Goal: Task Accomplishment & Management: Manage account settings

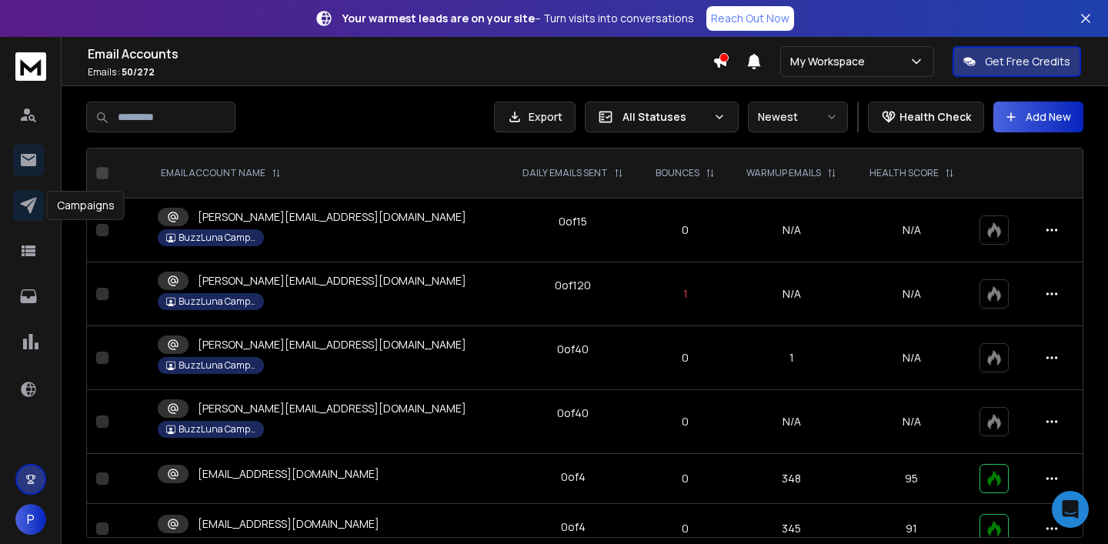
click at [27, 211] on icon at bounding box center [28, 205] width 18 height 18
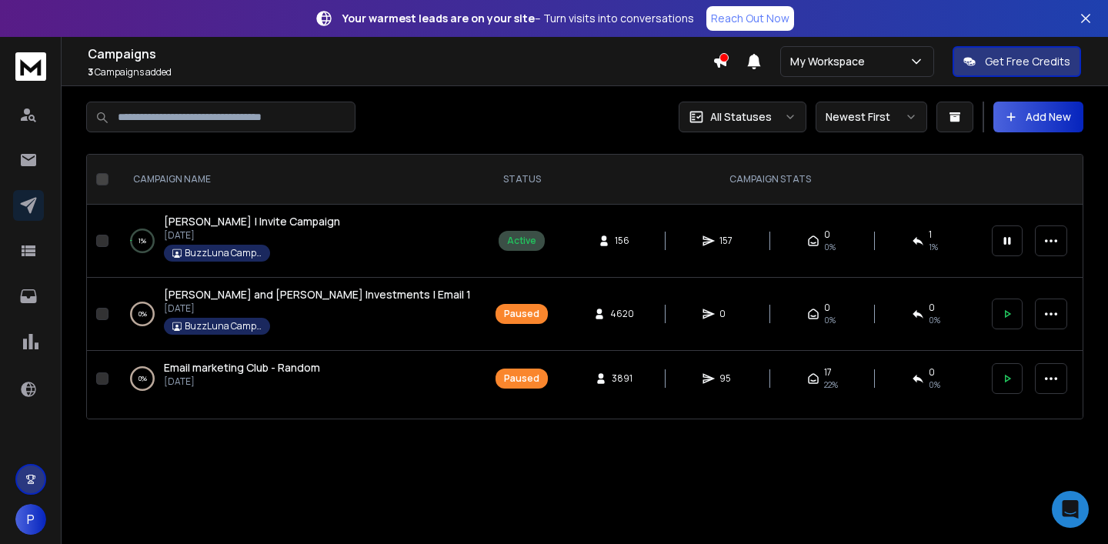
click at [566, 235] on div "156 157 0 0% 1 1 %" at bounding box center [769, 241] width 407 height 25
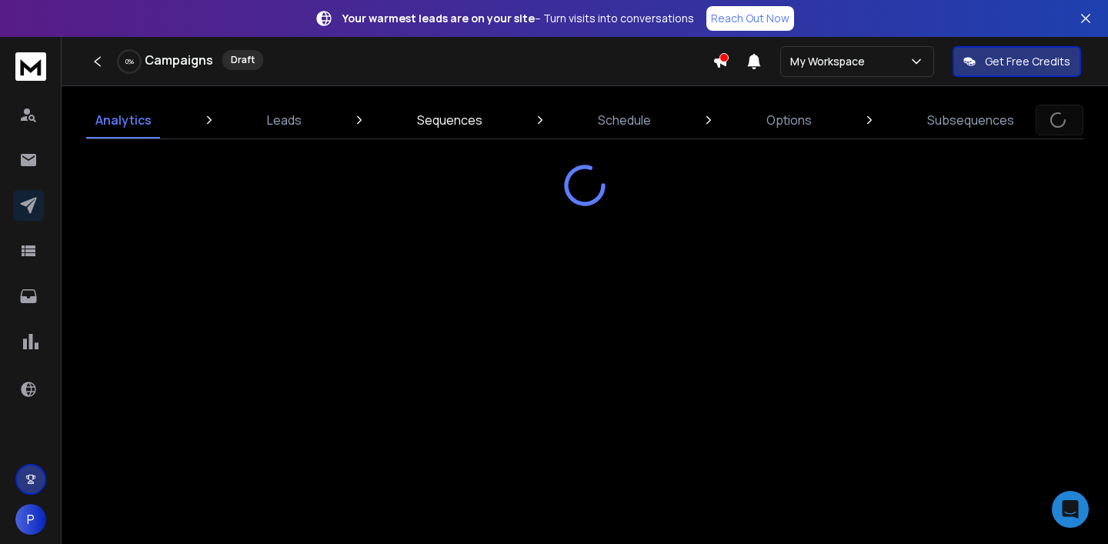
click at [471, 115] on p "Sequences" at bounding box center [449, 120] width 65 height 18
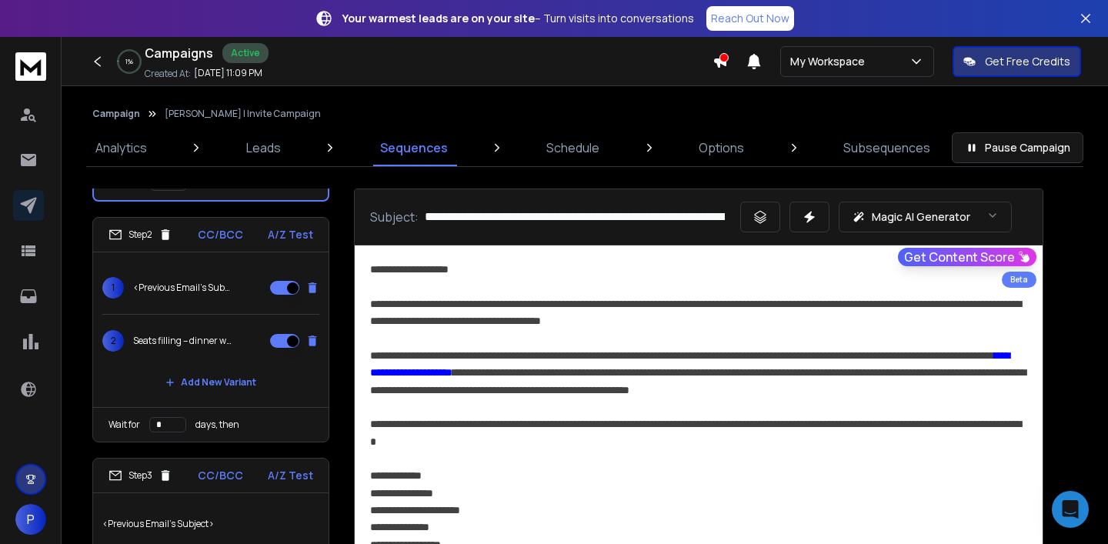
scroll to position [22, 0]
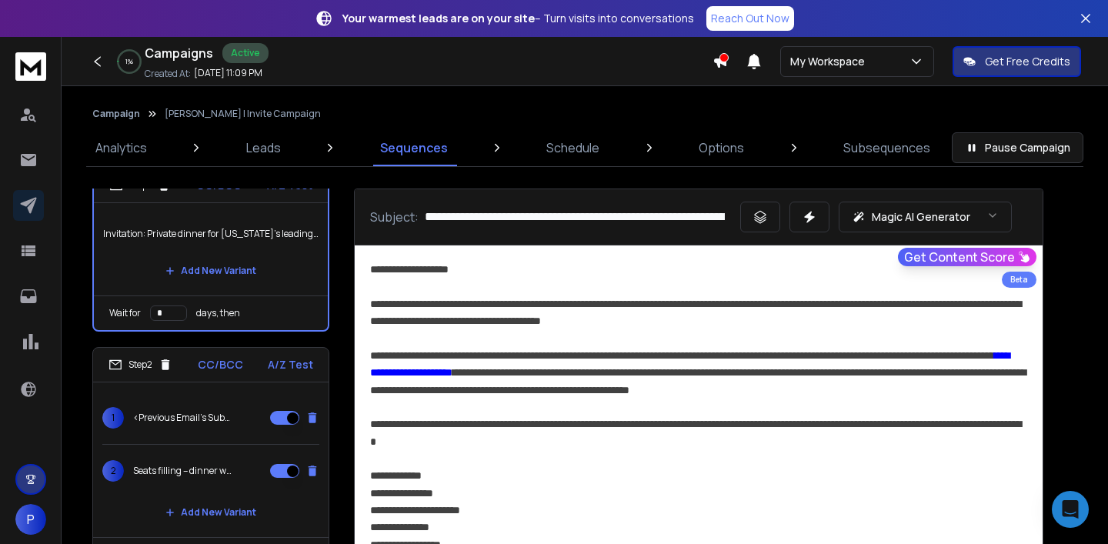
click at [200, 422] on p "<Previous Email's Subject>" at bounding box center [182, 418] width 98 height 12
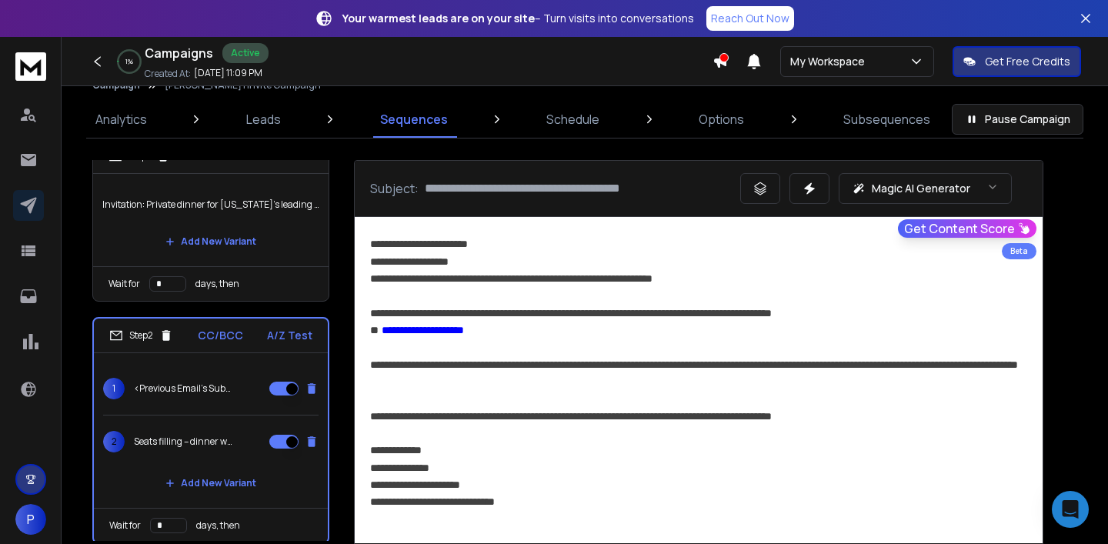
scroll to position [94, 0]
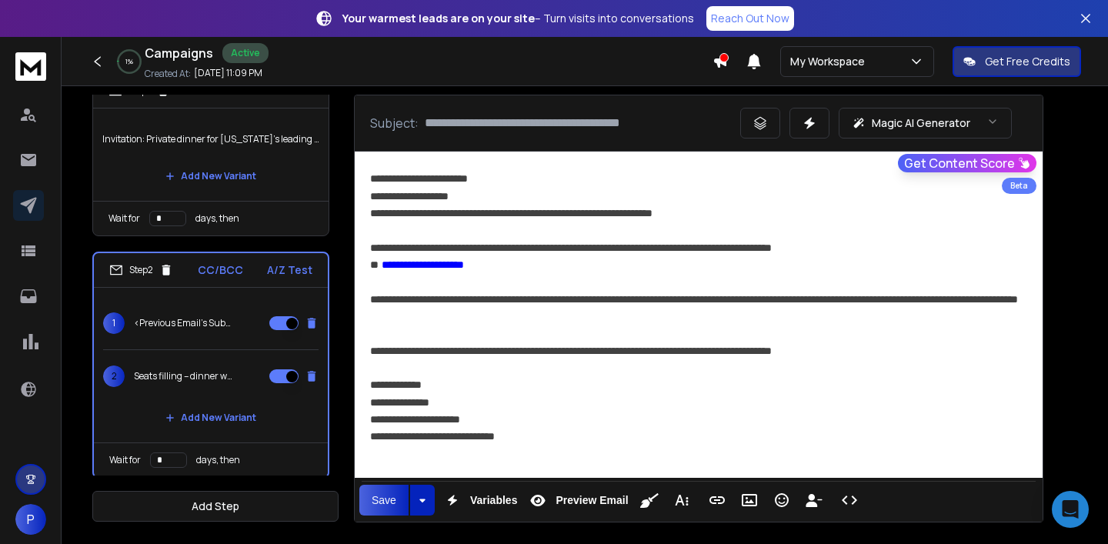
click at [605, 435] on div "**********" at bounding box center [698, 436] width 657 height 17
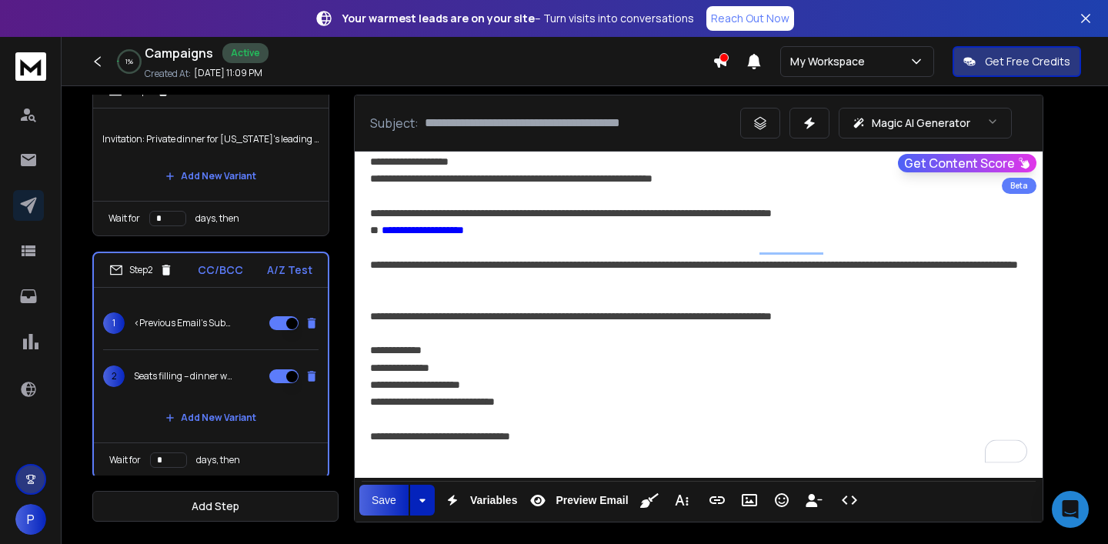
scroll to position [101, 0]
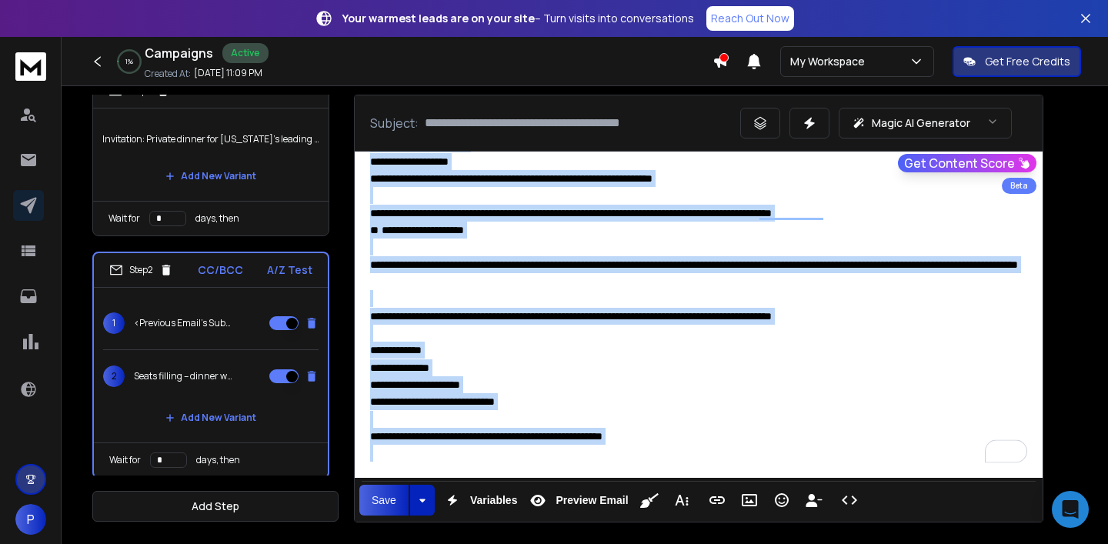
copy div "**********"
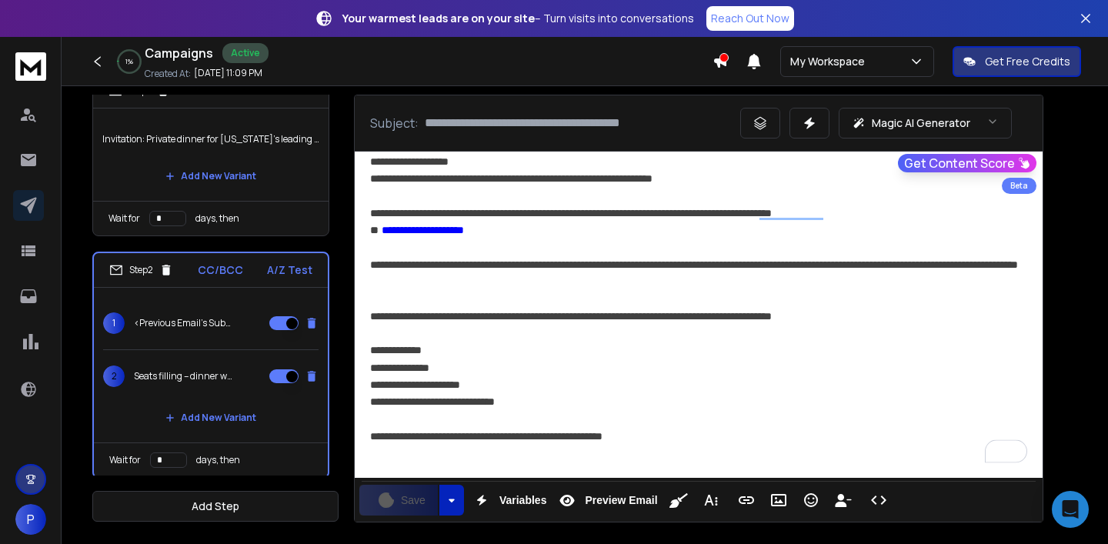
click at [201, 372] on p "Seats filling – dinner with Hawai‘i AIA executives" at bounding box center [183, 376] width 98 height 12
type input "**********"
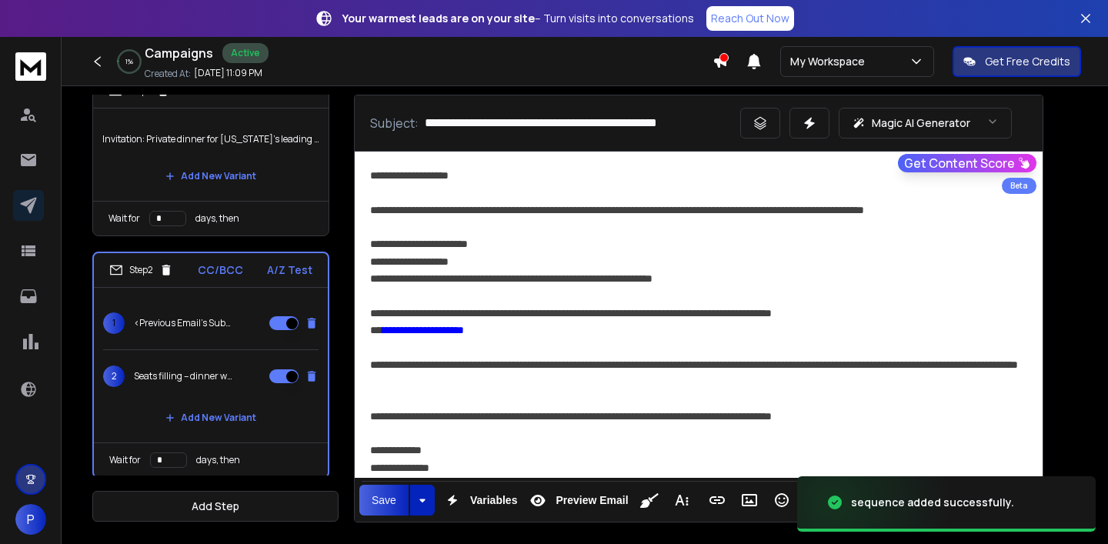
scroll to position [49, 0]
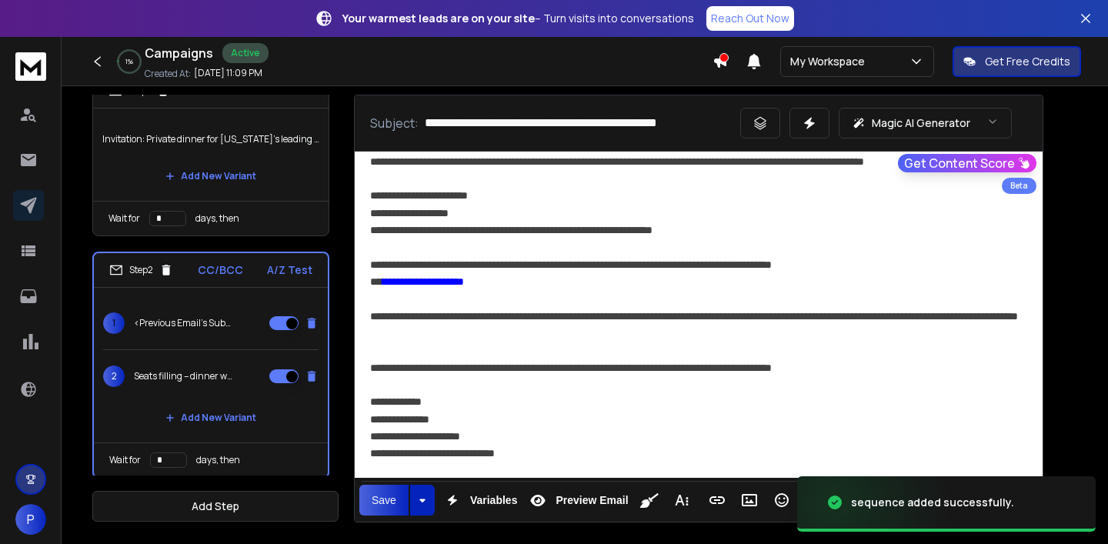
click at [600, 340] on div "**********" at bounding box center [698, 325] width 657 height 35
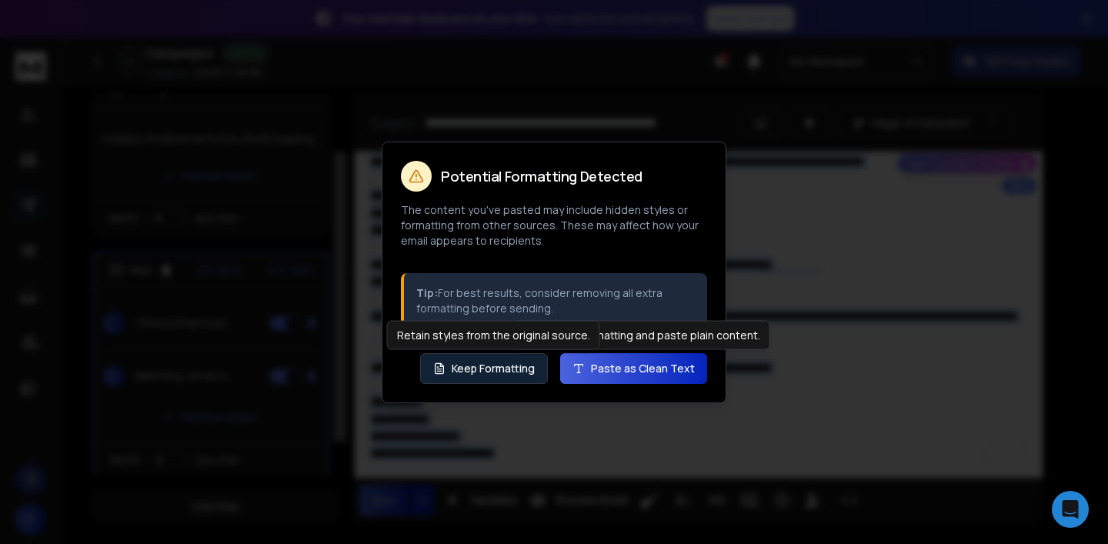
click at [545, 372] on button "Keep Formatting" at bounding box center [484, 368] width 128 height 31
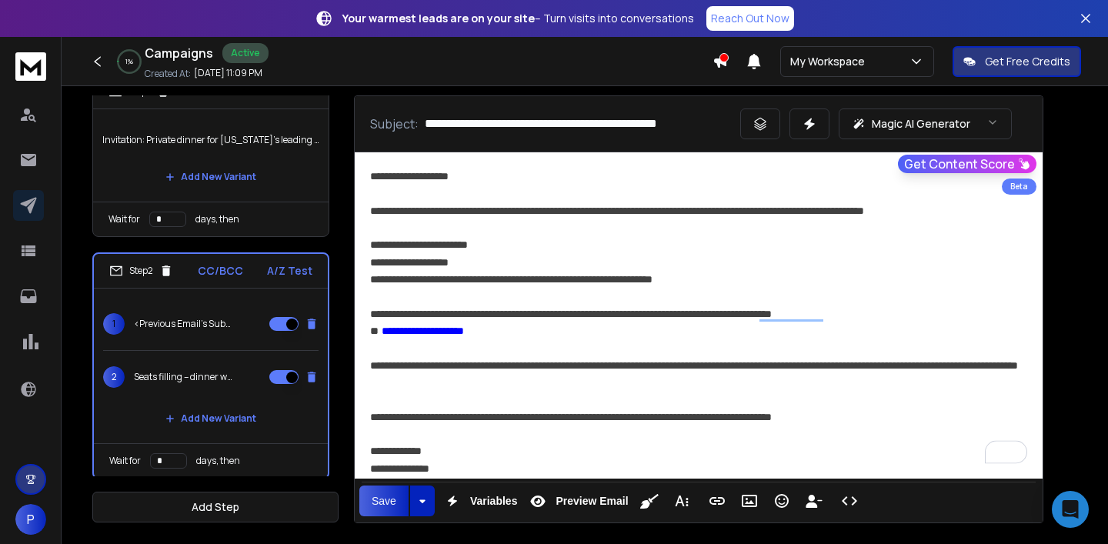
scroll to position [101, 0]
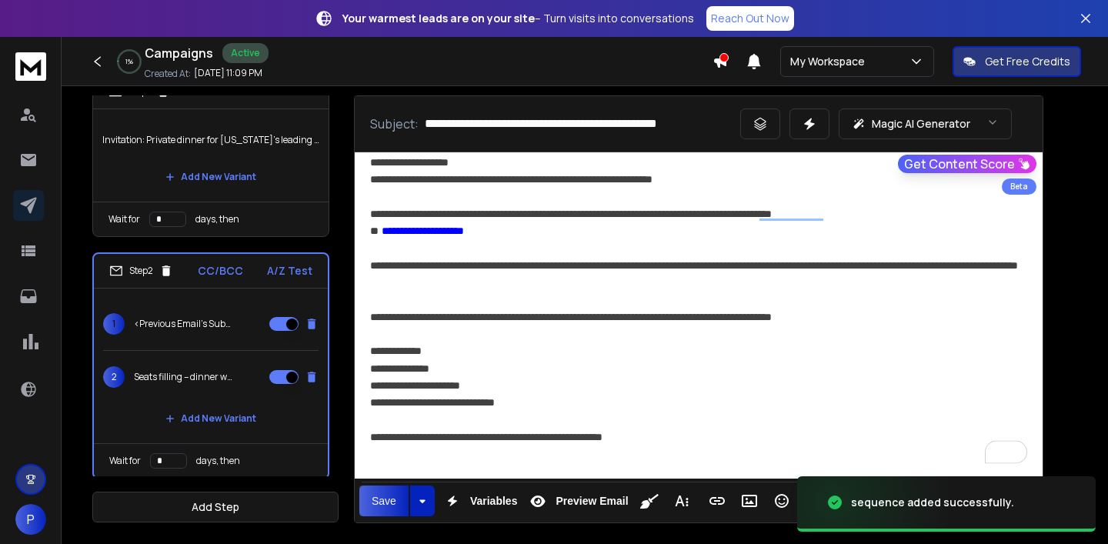
click at [188, 324] on p "<Previous Email's Subject>" at bounding box center [183, 324] width 98 height 12
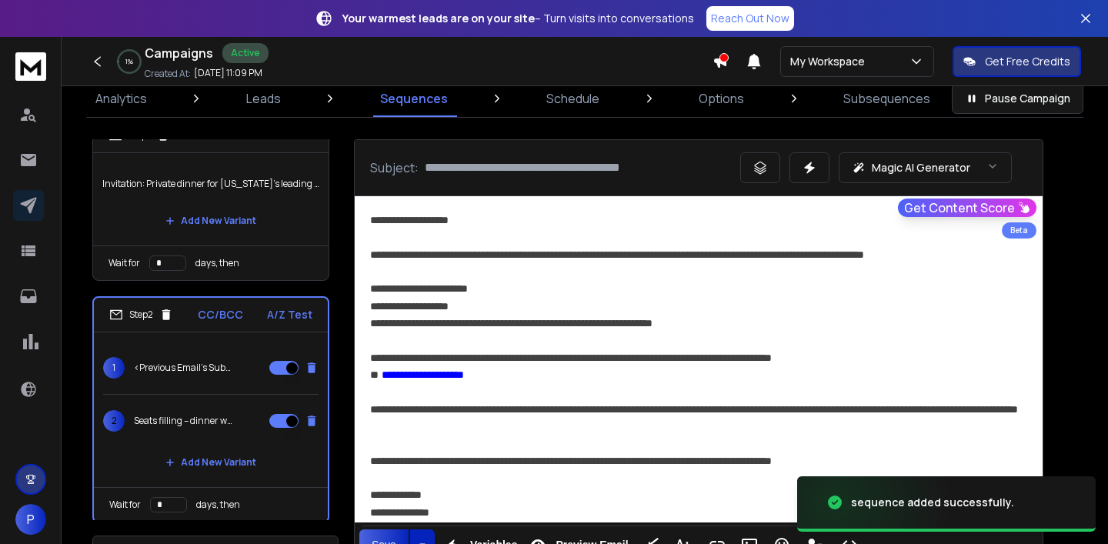
scroll to position [0, 0]
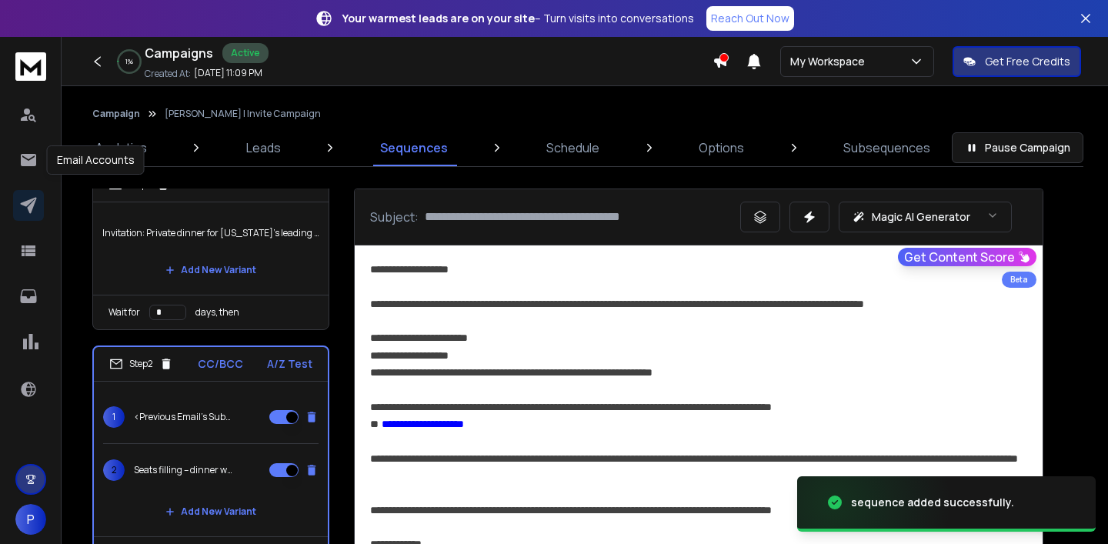
click at [26, 209] on icon at bounding box center [28, 205] width 18 height 18
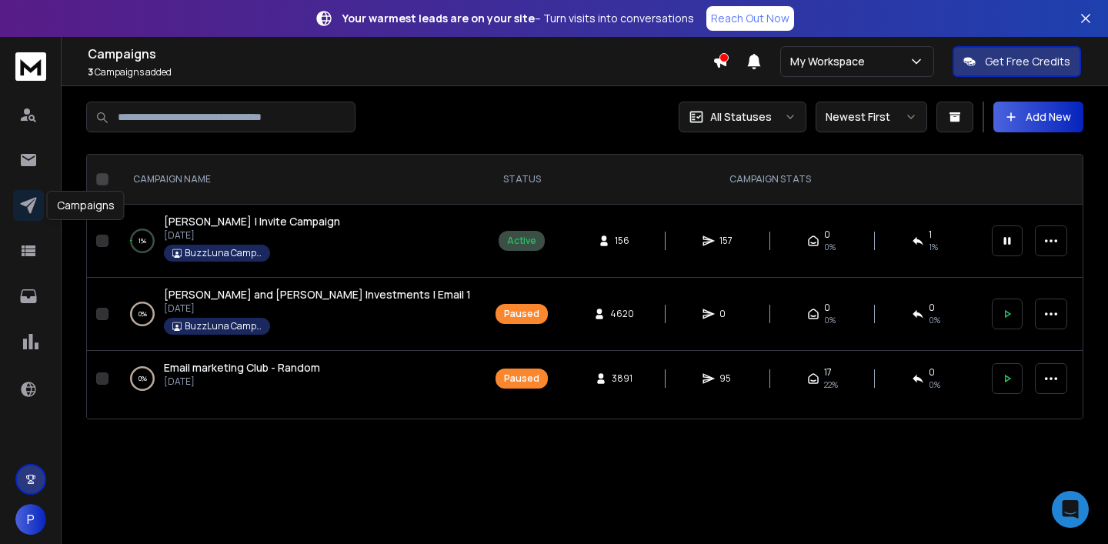
click at [327, 251] on div "BuzzLuna Campaigns" at bounding box center [252, 253] width 176 height 17
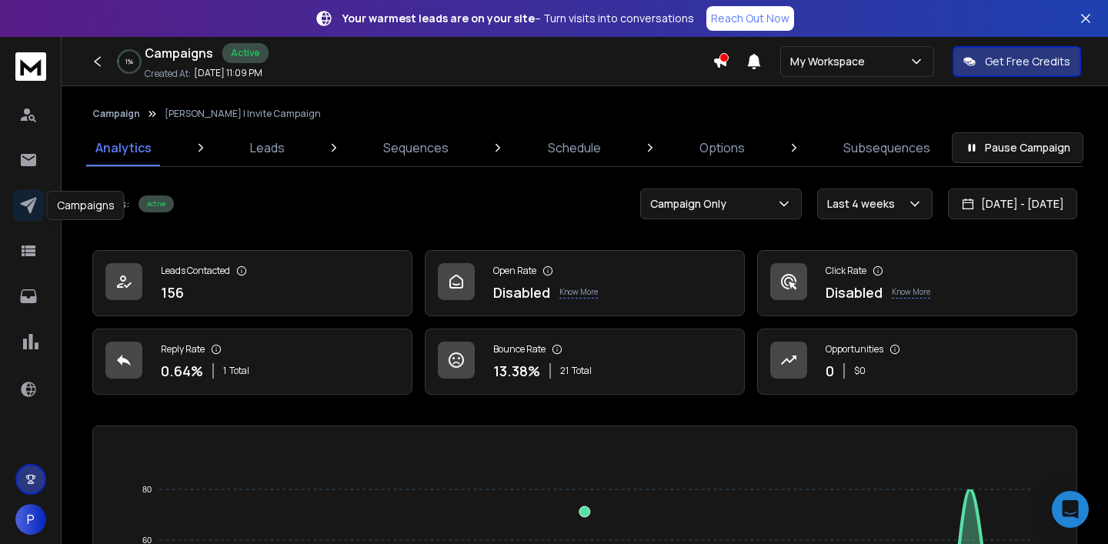
click at [25, 212] on icon at bounding box center [28, 205] width 18 height 18
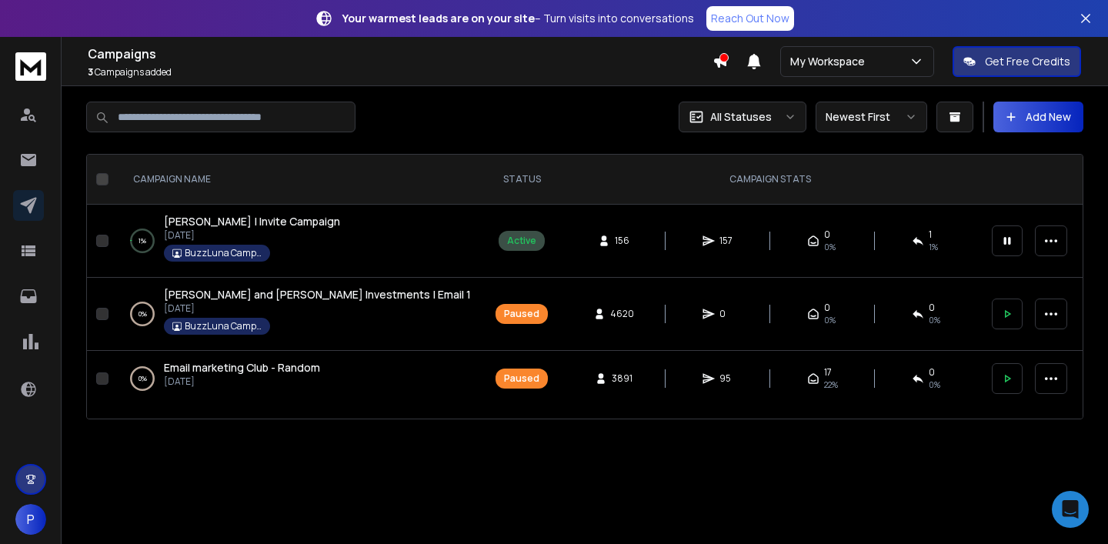
click at [315, 269] on td "1 % [PERSON_NAME] | Invite Campaign [DATE] BuzzLuna Campaigns" at bounding box center [301, 241] width 372 height 73
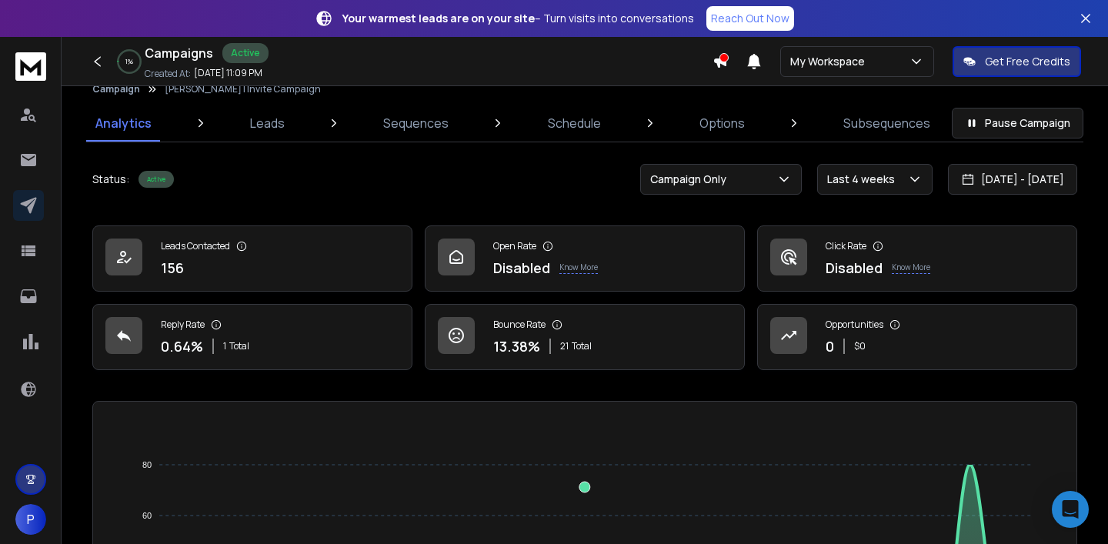
scroll to position [6, 0]
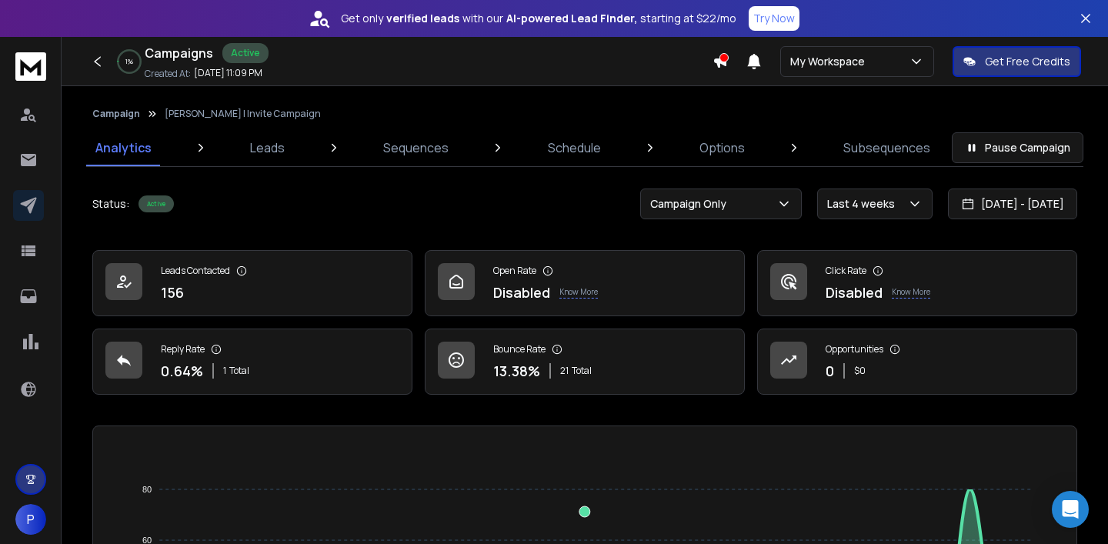
click at [475, 218] on div "Status: Active Pause Campaign Campaign Only Last 4 weeks 13 Aug 2025 - 10 Sep 2…" at bounding box center [584, 203] width 985 height 31
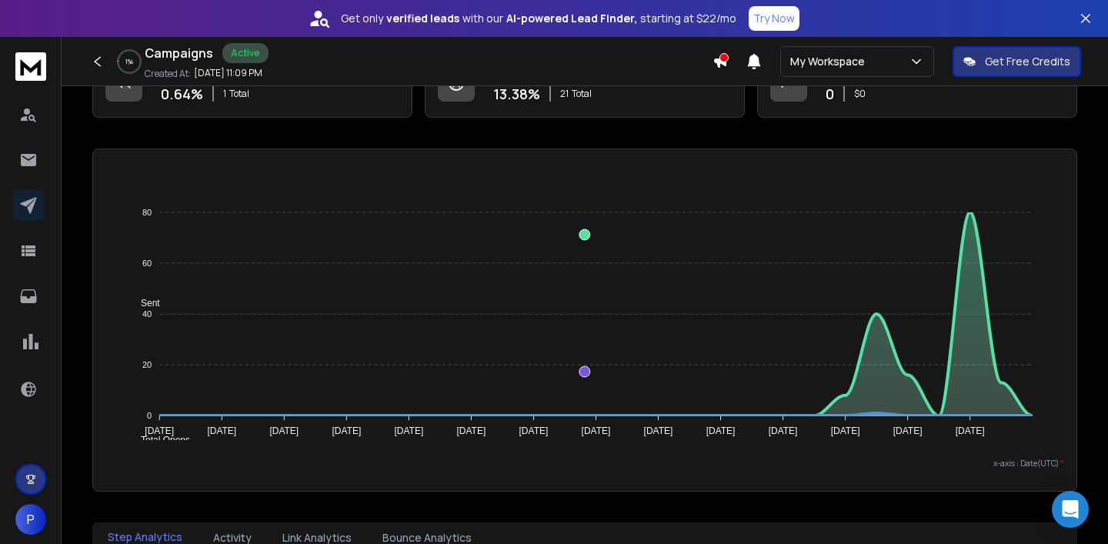
scroll to position [520, 0]
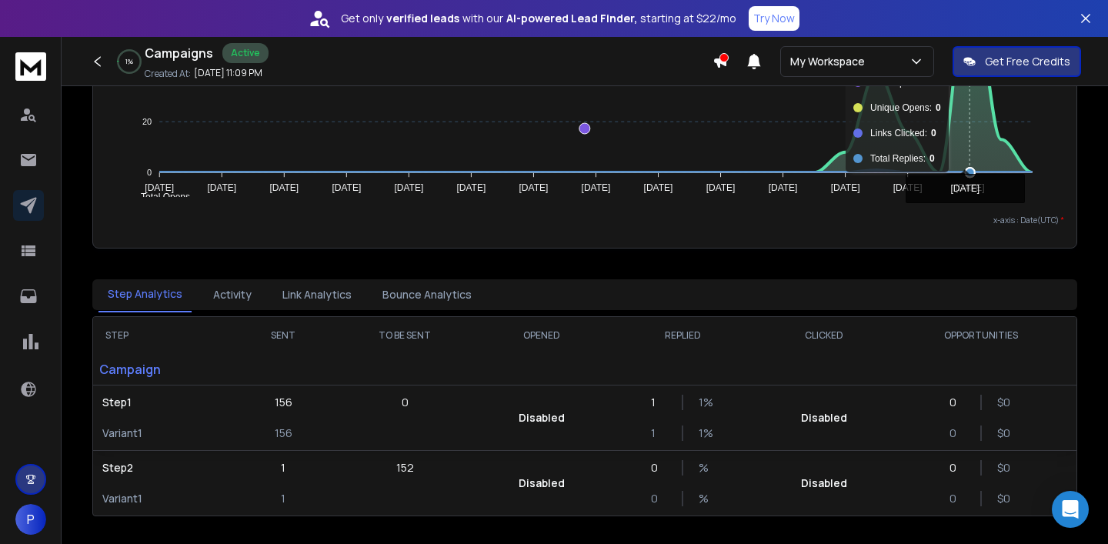
click at [1088, 24] on icon at bounding box center [1086, 19] width 14 height 14
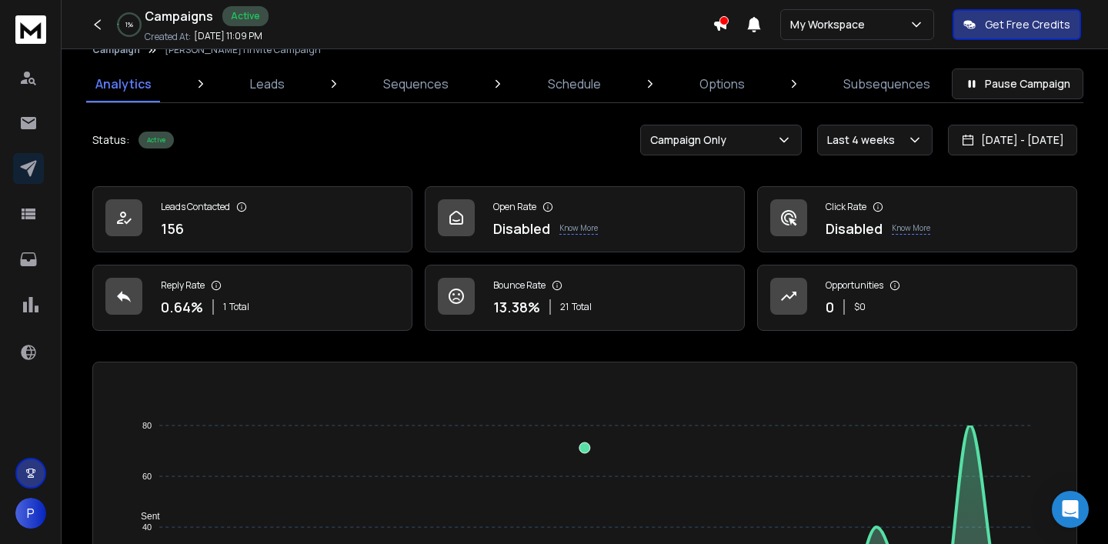
scroll to position [0, 0]
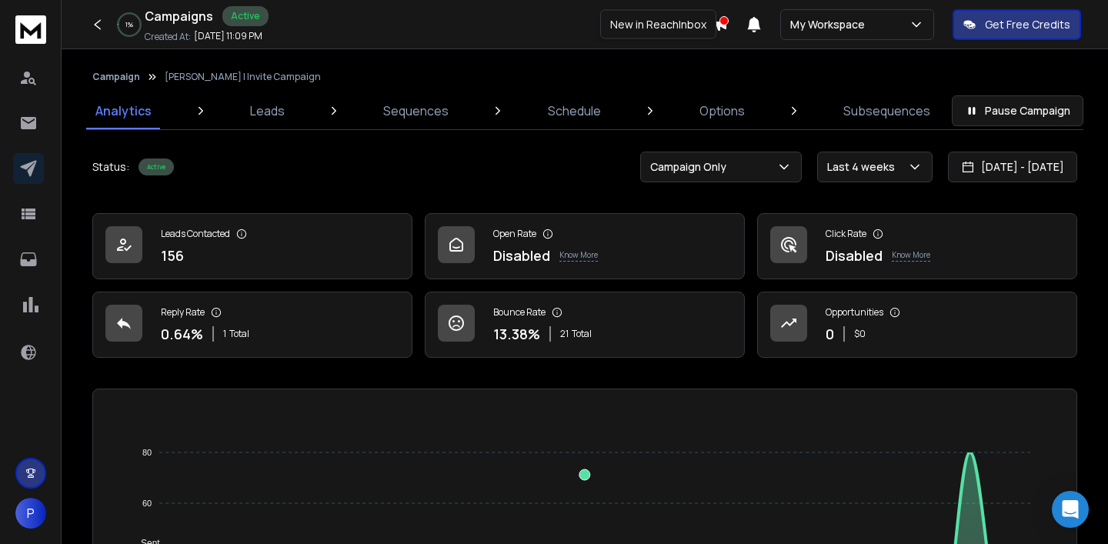
click at [726, 26] on icon at bounding box center [720, 24] width 12 height 12
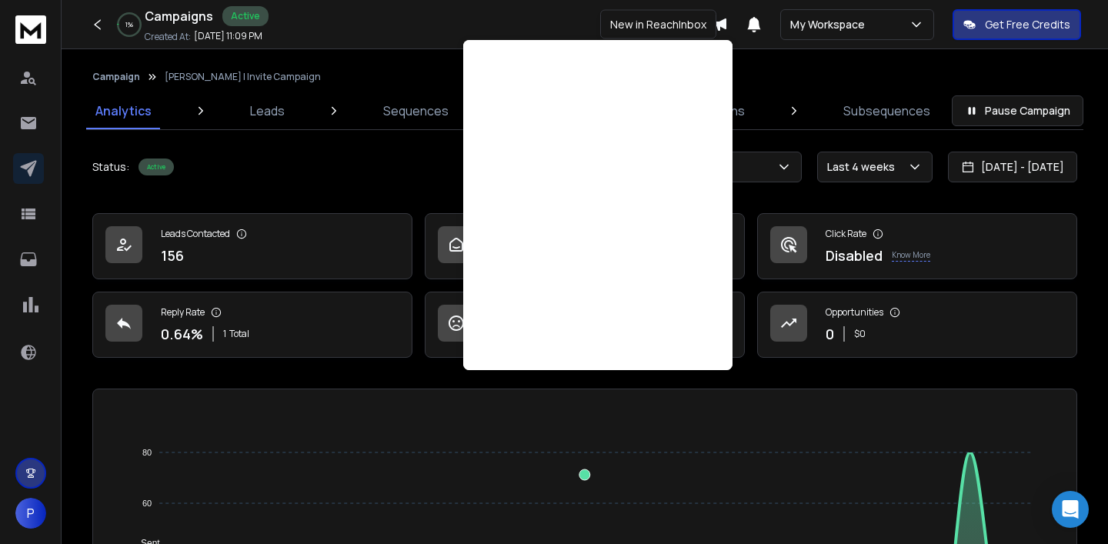
click at [726, 26] on icon at bounding box center [720, 24] width 12 height 12
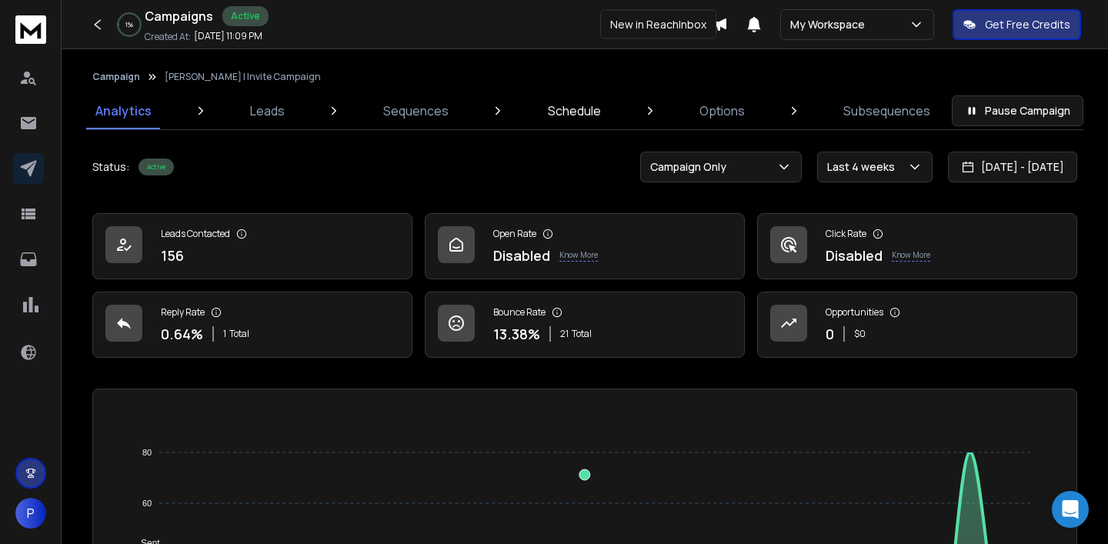
click at [565, 120] on link "Schedule" at bounding box center [575, 110] width 72 height 37
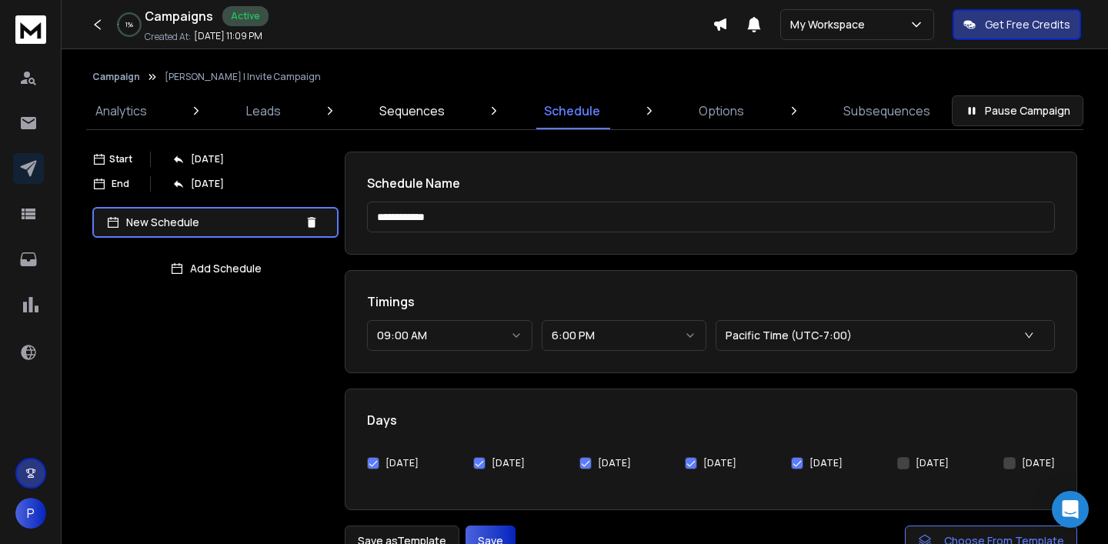
click at [451, 105] on link "Sequences" at bounding box center [412, 110] width 84 height 37
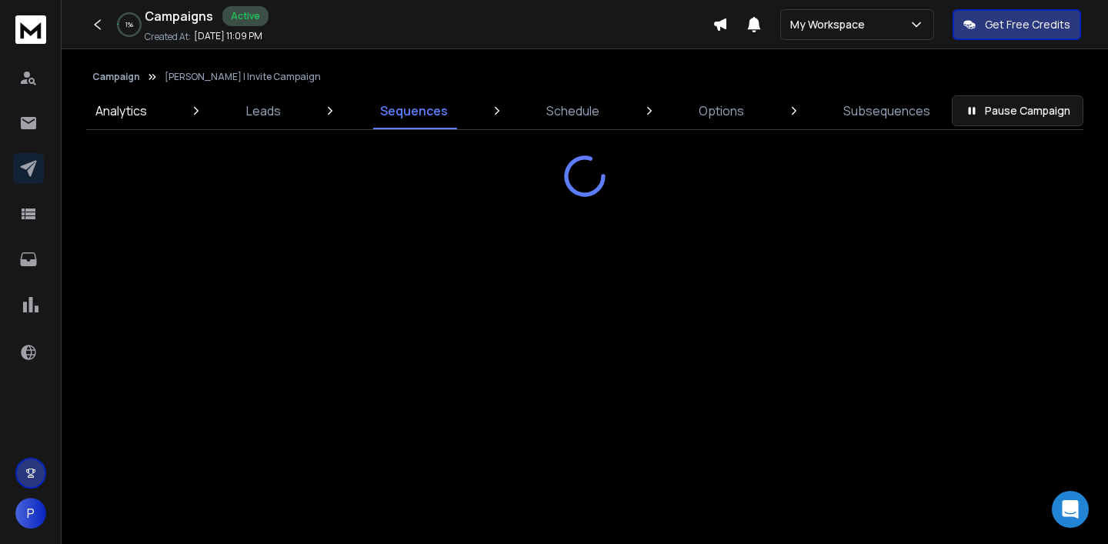
click at [135, 115] on p "Analytics" at bounding box center [121, 111] width 52 height 18
